Goal: Task Accomplishment & Management: Manage account settings

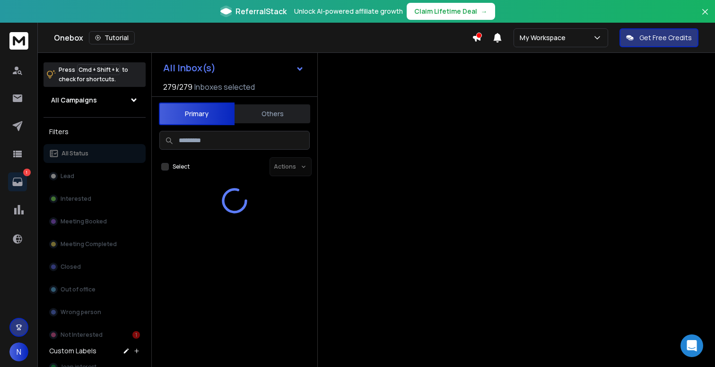
click at [209, 115] on button "Primary" at bounding box center [197, 114] width 76 height 23
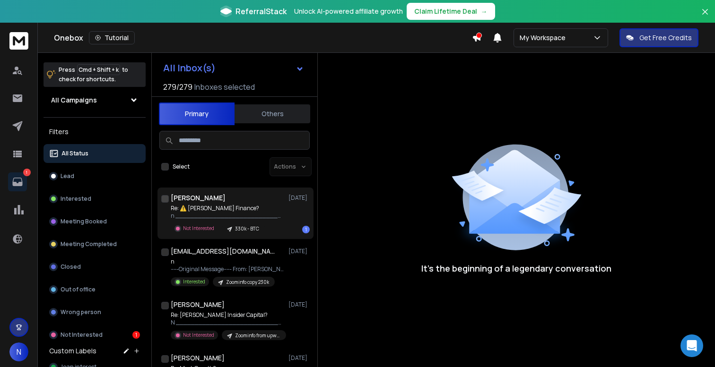
click at [231, 206] on p "Re: ⚠️ [PERSON_NAME] Finance?" at bounding box center [227, 209] width 113 height 8
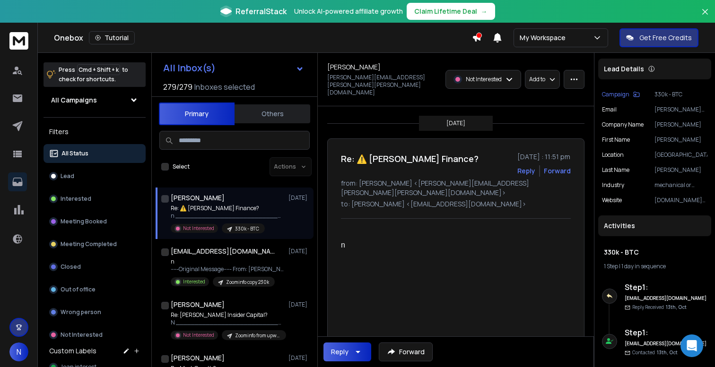
click at [251, 116] on button "Others" at bounding box center [273, 114] width 76 height 21
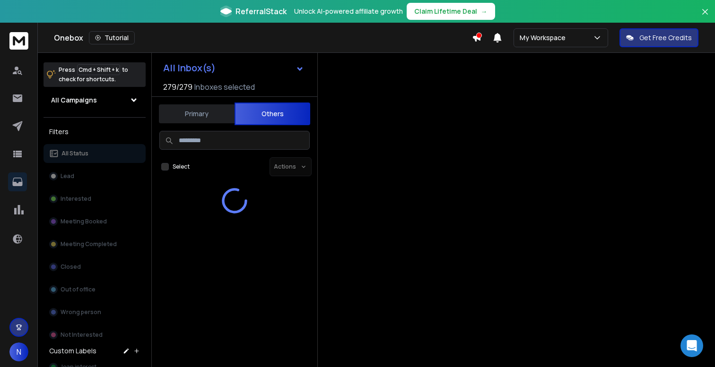
click at [209, 116] on button "Primary" at bounding box center [197, 114] width 76 height 21
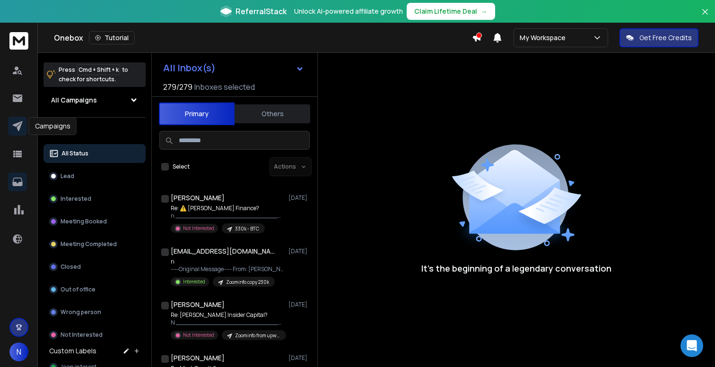
click at [16, 125] on icon at bounding box center [17, 127] width 10 height 10
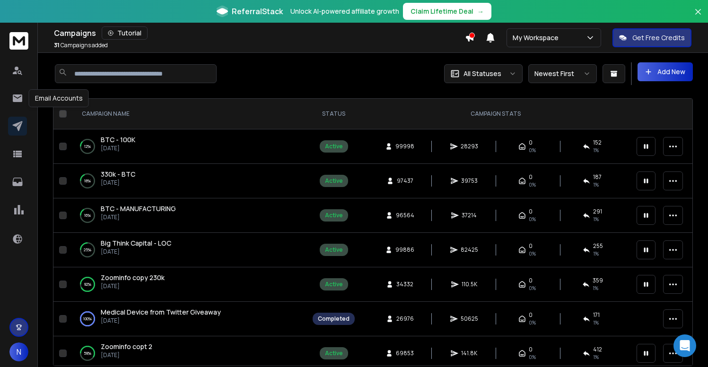
click at [7, 101] on div "N" at bounding box center [19, 197] width 38 height 349
click at [13, 101] on icon at bounding box center [17, 99] width 9 height 8
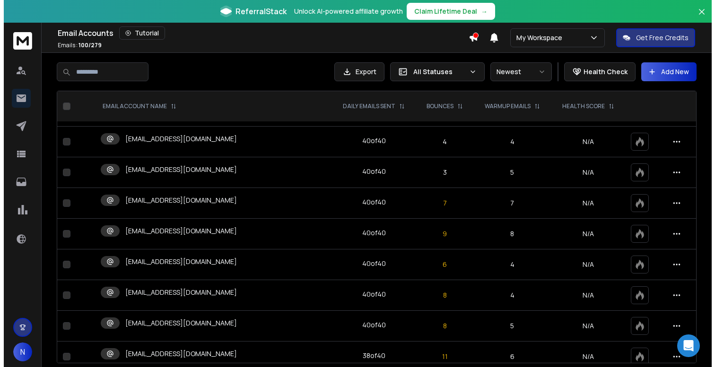
scroll to position [2855, 0]
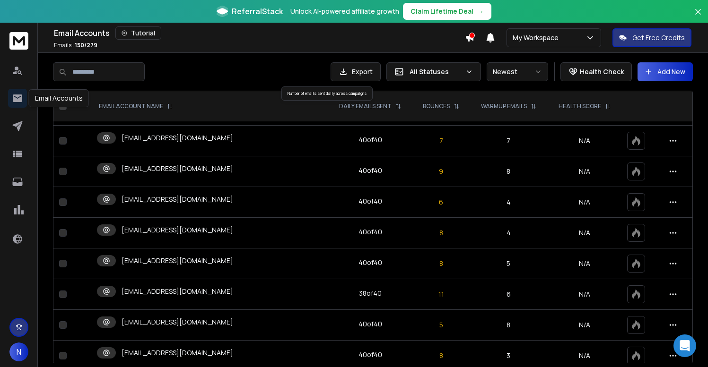
click at [203, 180] on td "twang@alerts.rtmnetworkco.my" at bounding box center [209, 172] width 236 height 31
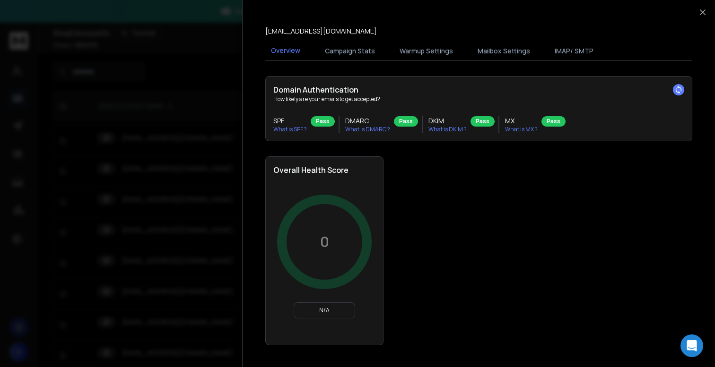
click at [506, 53] on button "Mailbox Settings" at bounding box center [504, 51] width 64 height 21
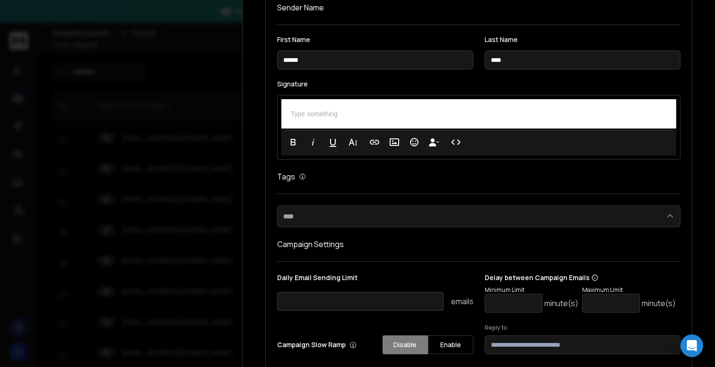
scroll to position [80, 0]
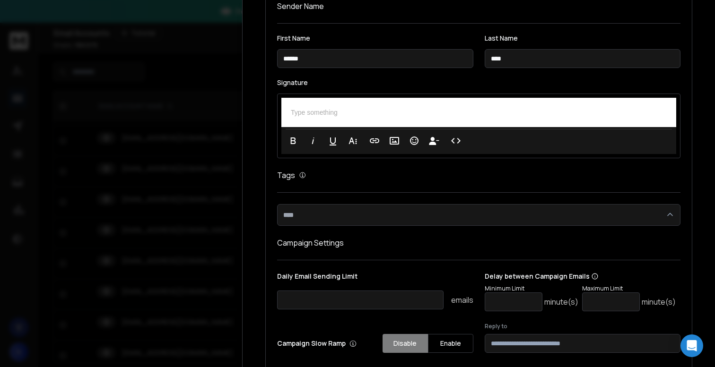
click at [171, 134] on div at bounding box center [357, 183] width 715 height 367
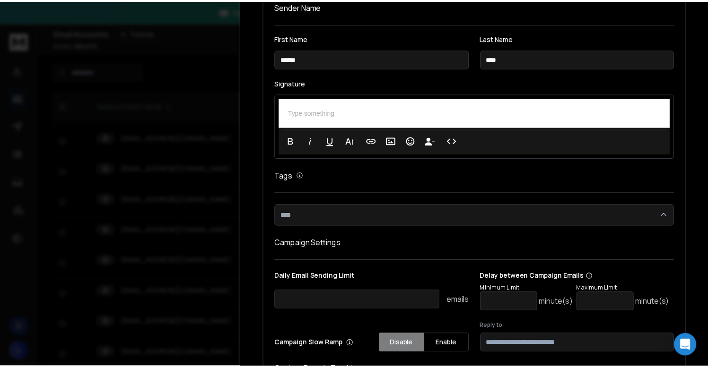
scroll to position [0, 0]
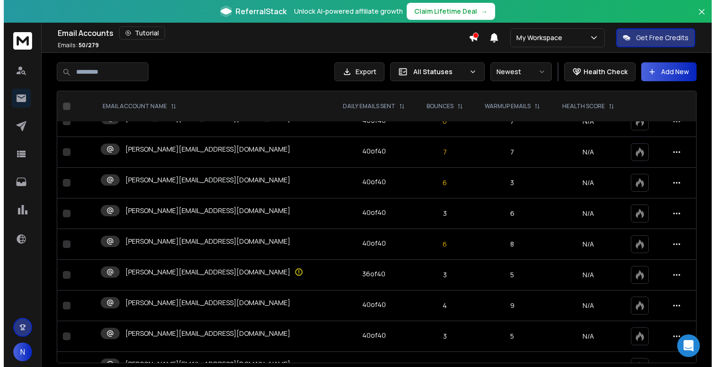
scroll to position [210, 0]
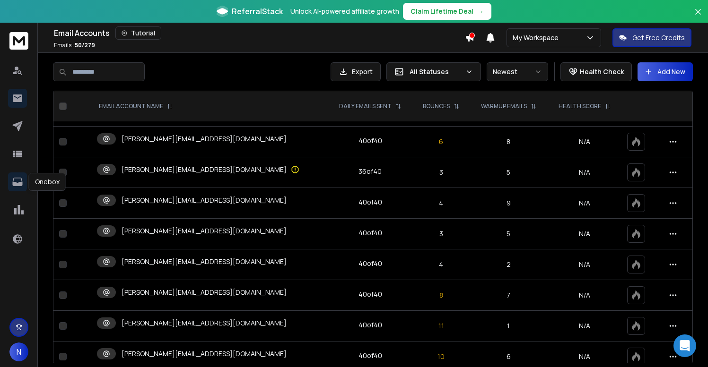
click at [23, 183] on link at bounding box center [17, 182] width 19 height 19
